Goal: Check status

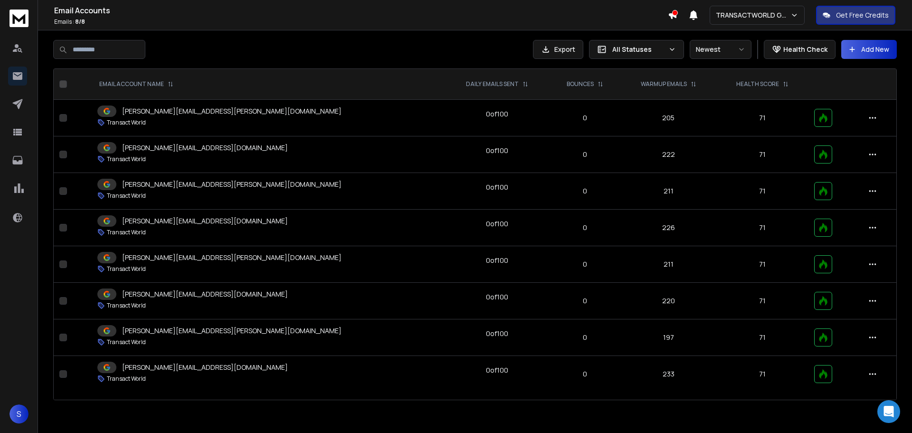
click at [189, 213] on td "[PERSON_NAME][EMAIL_ADDRESS][DOMAIN_NAME] Transact World" at bounding box center [268, 227] width 353 height 37
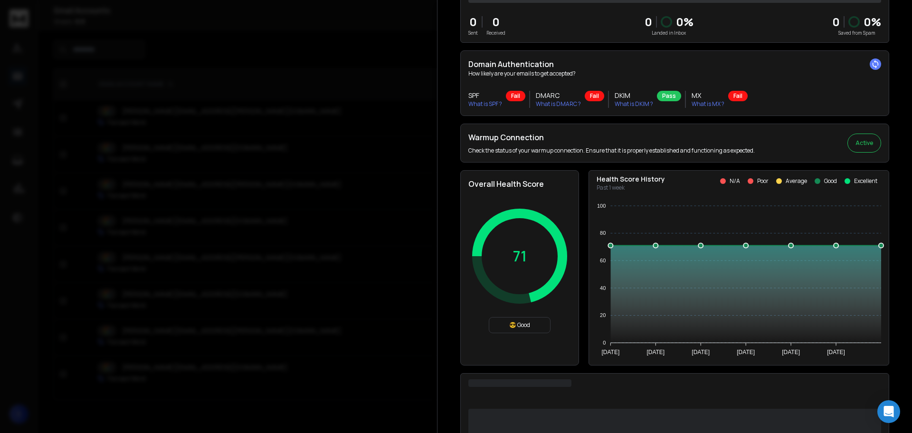
scroll to position [113, 0]
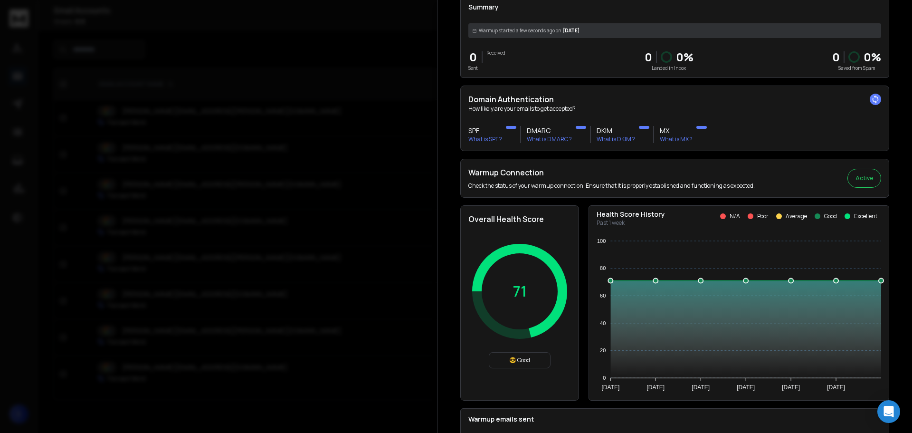
click at [333, 258] on div at bounding box center [456, 216] width 912 height 433
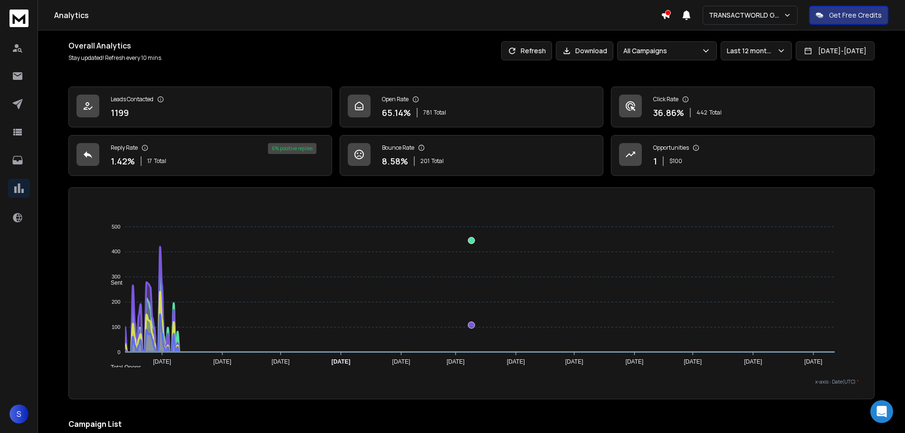
scroll to position [361, 0]
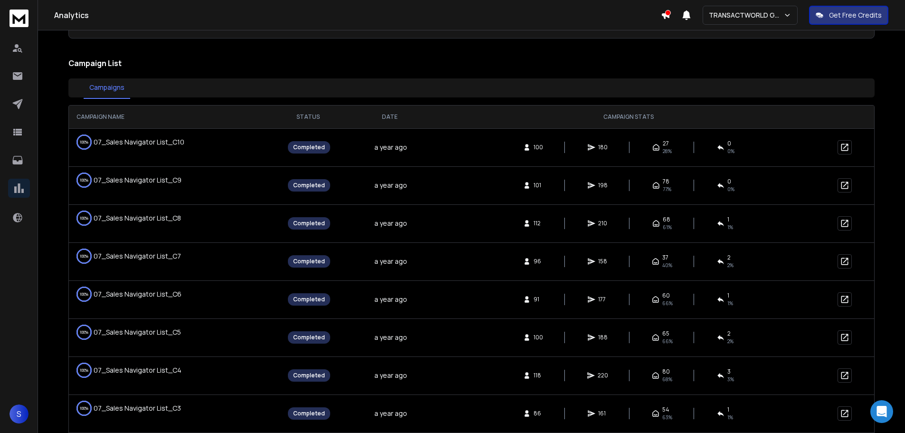
click at [226, 208] on tr "100 % 07_Sales Navigator List_C8 Completed a year ago 112 210 68 61 % 1 1 %" at bounding box center [471, 223] width 805 height 38
click at [598, 179] on div "Emails Sent" at bounding box center [594, 170] width 48 height 18
drag, startPoint x: 595, startPoint y: 183, endPoint x: 600, endPoint y: 192, distance: 10.7
click at [628, 184] on div "101 198 78 77 % 0 0 %" at bounding box center [629, 185] width 237 height 15
click at [671, 13] on div at bounding box center [668, 13] width 6 height 6
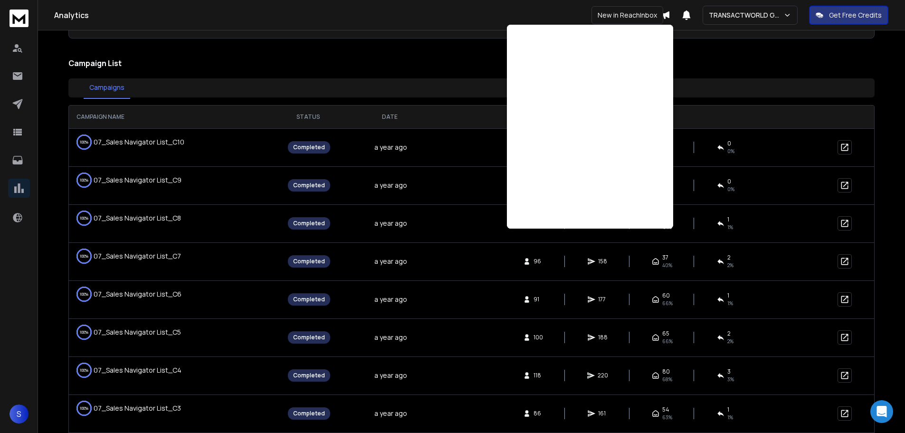
click at [284, 85] on div "Campaigns" at bounding box center [471, 87] width 806 height 19
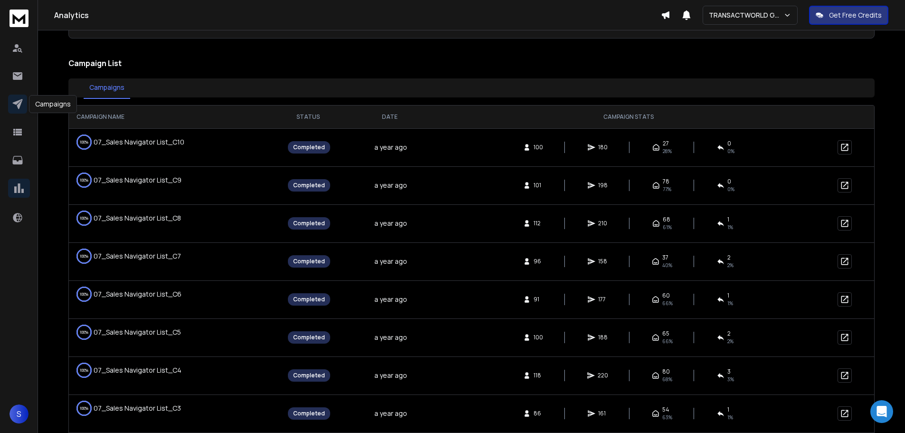
click at [24, 105] on link at bounding box center [17, 104] width 19 height 19
